Goal: Task Accomplishment & Management: Use online tool/utility

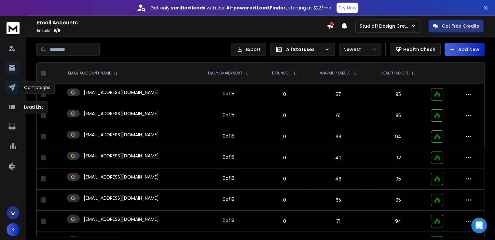
click at [12, 88] on icon at bounding box center [12, 88] width 8 height 8
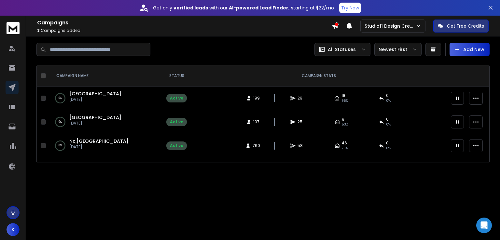
click at [78, 140] on span "Nc,[GEOGRAPHIC_DATA]" at bounding box center [98, 141] width 59 height 7
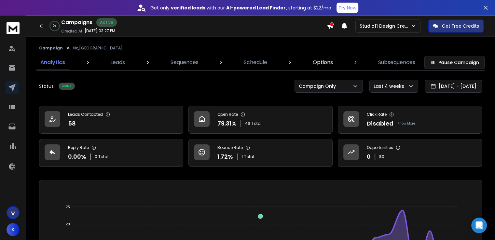
click at [321, 64] on p "Options" at bounding box center [323, 63] width 20 height 8
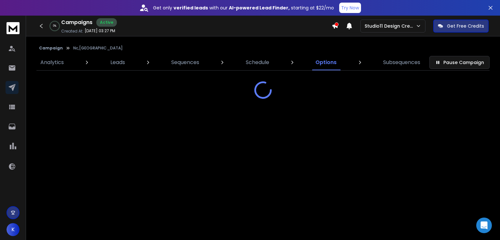
select select "*********"
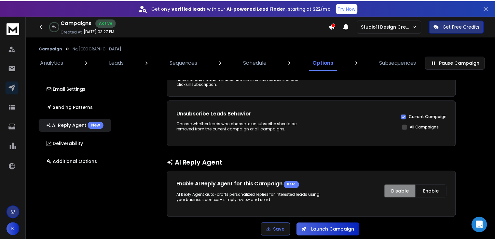
scroll to position [423, 0]
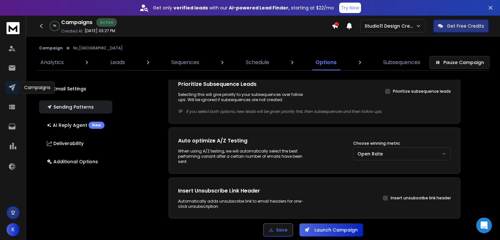
click at [6, 91] on link at bounding box center [12, 87] width 13 height 13
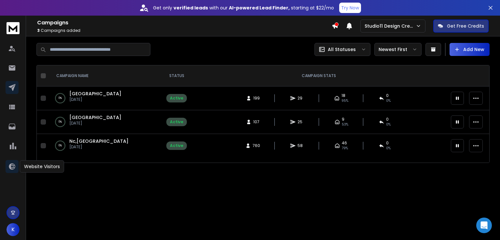
click at [12, 163] on icon at bounding box center [12, 167] width 8 height 8
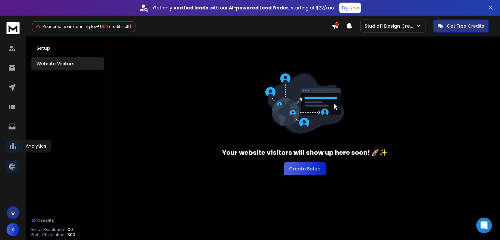
click at [15, 143] on icon at bounding box center [13, 146] width 10 height 10
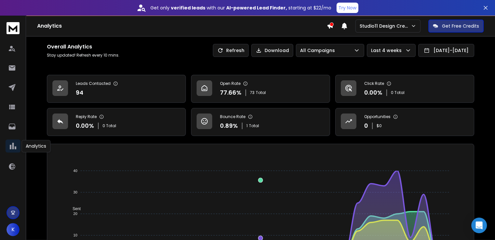
click at [250, 125] on span "Total" at bounding box center [254, 125] width 10 height 5
click at [242, 121] on div "0.89 % 1 Total" at bounding box center [239, 125] width 39 height 9
click at [241, 118] on p "Bounce Rate" at bounding box center [232, 116] width 25 height 5
click at [250, 119] on button at bounding box center [250, 117] width 5 height 7
click at [250, 121] on div "0.89 % 1 Total" at bounding box center [239, 125] width 39 height 9
